Goal: Task Accomplishment & Management: Manage account settings

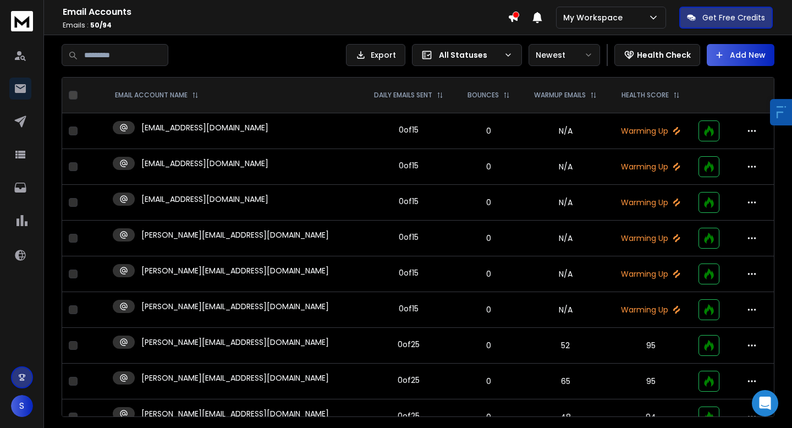
scroll to position [2, 0]
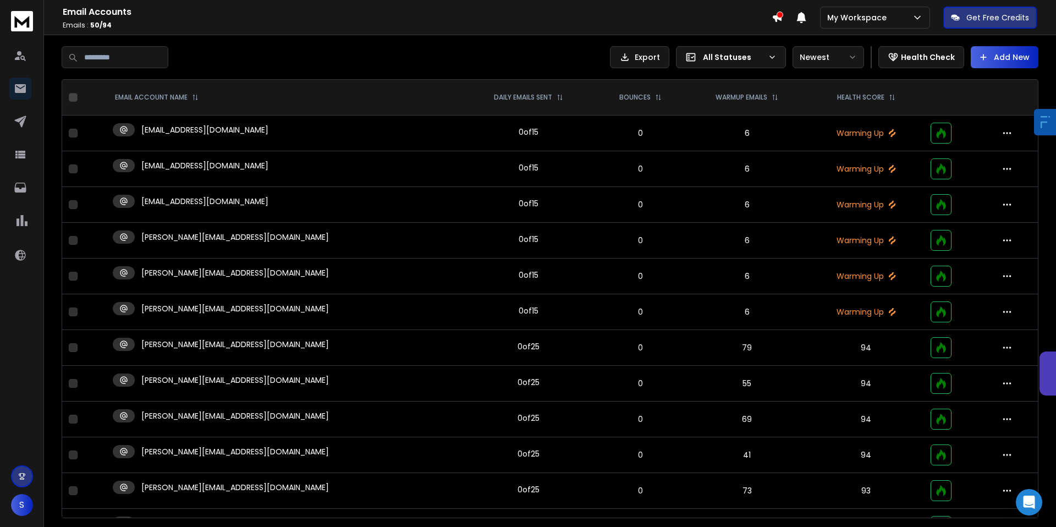
click at [323, 135] on div "[EMAIL_ADDRESS][DOMAIN_NAME]" at bounding box center [284, 129] width 343 height 13
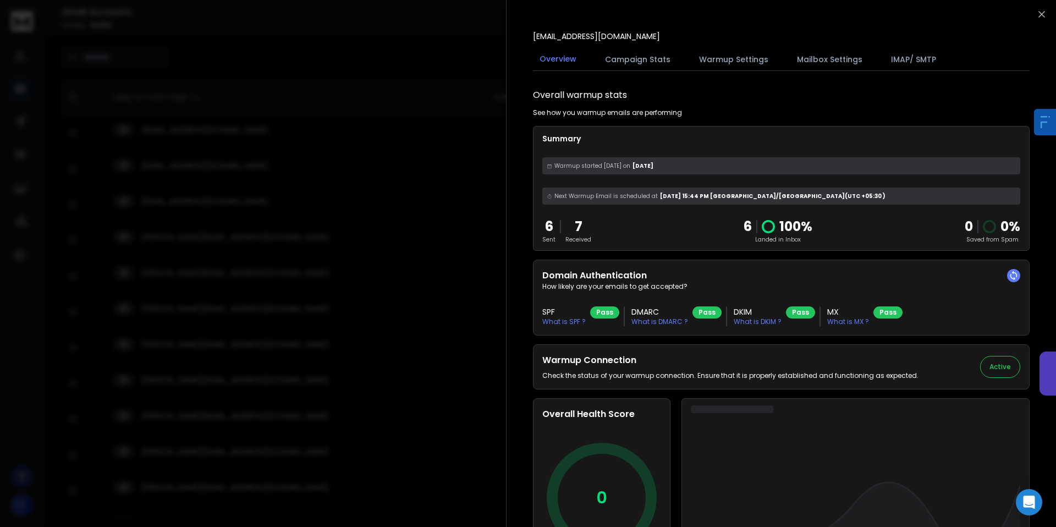
click at [621, 62] on button "Campaign Stats" at bounding box center [638, 59] width 79 height 24
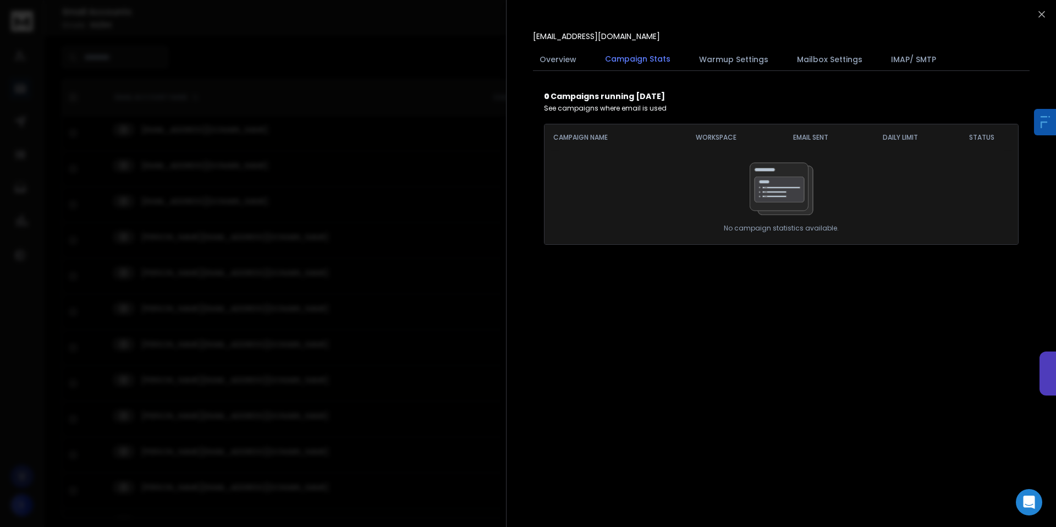
click at [723, 57] on button "Warmup Settings" at bounding box center [734, 59] width 83 height 24
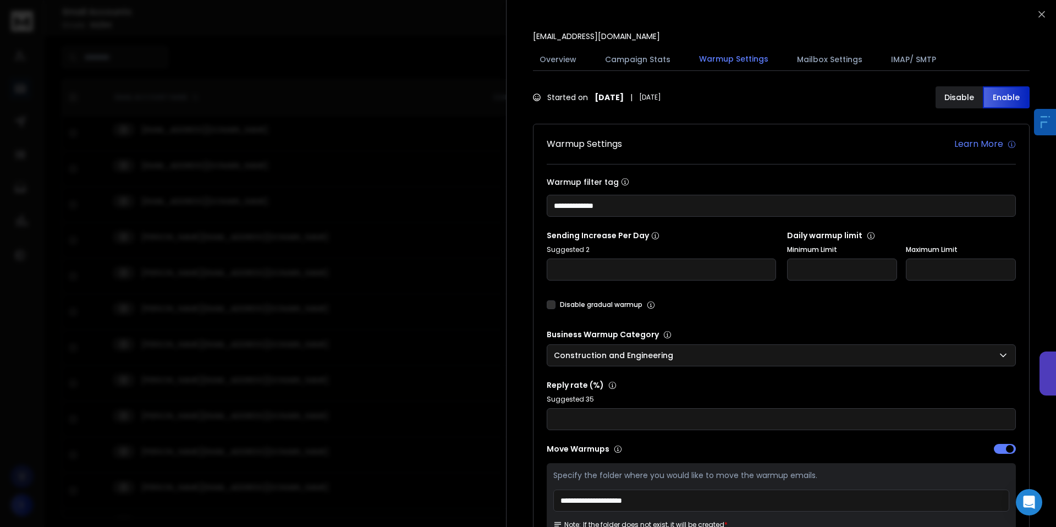
scroll to position [14, 0]
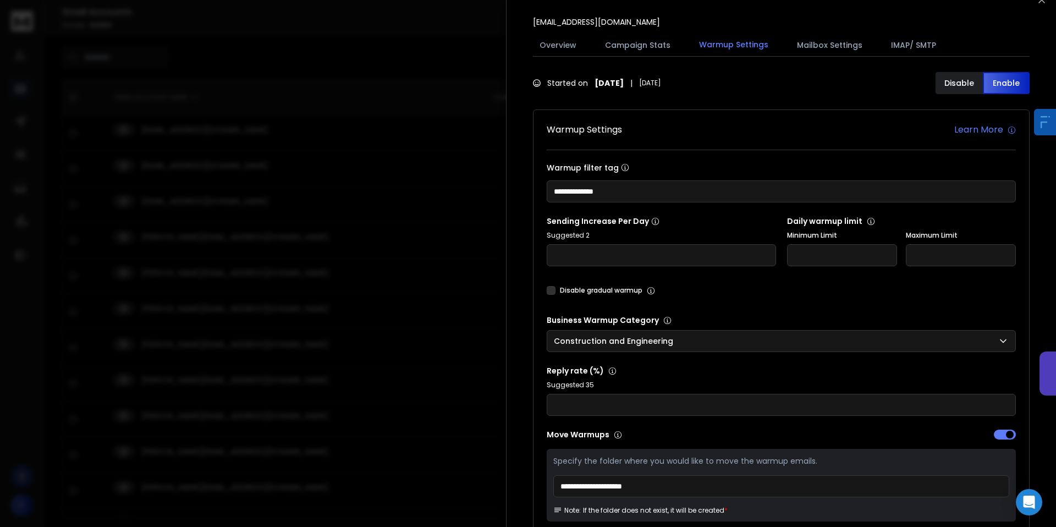
click at [634, 263] on input "*" at bounding box center [661, 255] width 229 height 22
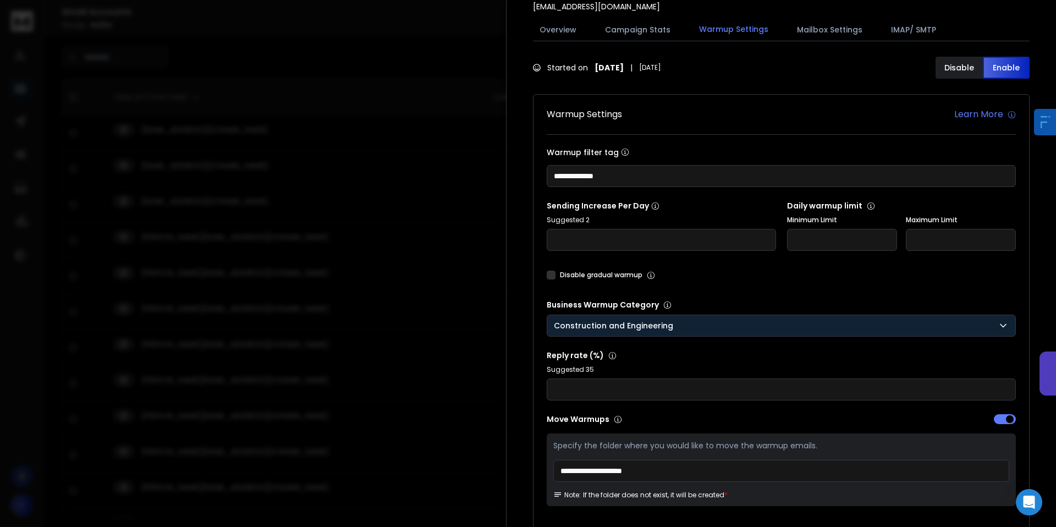
click at [718, 334] on button "Construction and Engineering" at bounding box center [781, 326] width 469 height 22
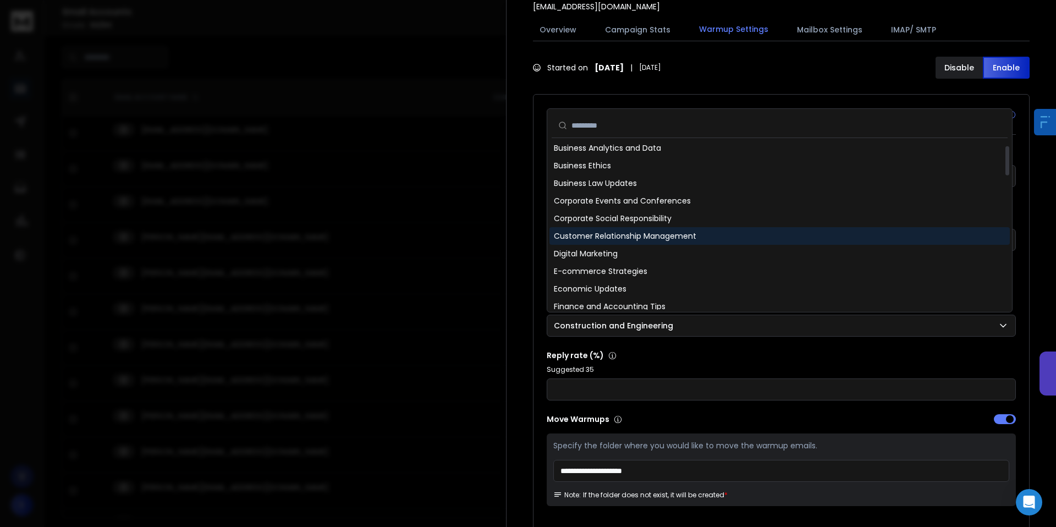
scroll to position [0, 0]
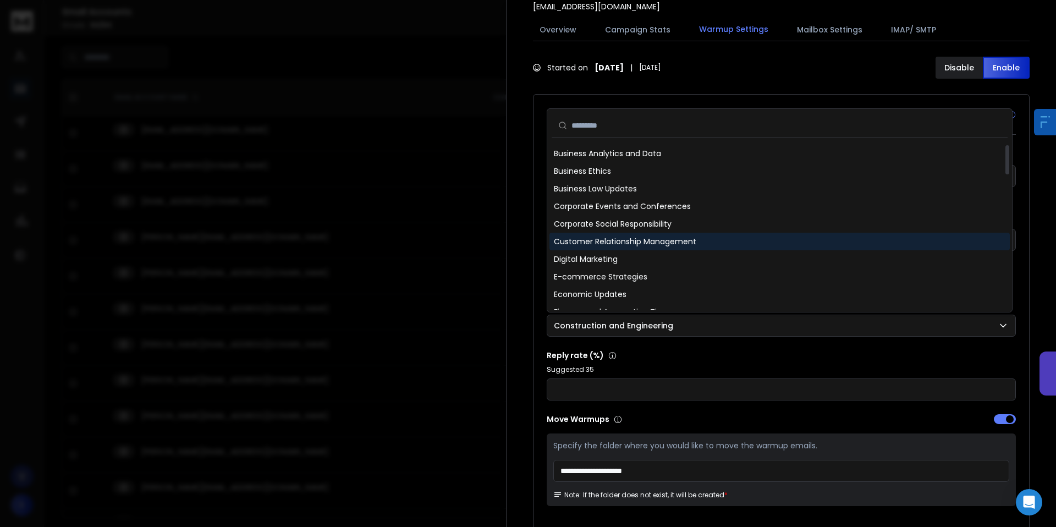
click at [658, 236] on span "Customer Relationship Management" at bounding box center [625, 241] width 142 height 11
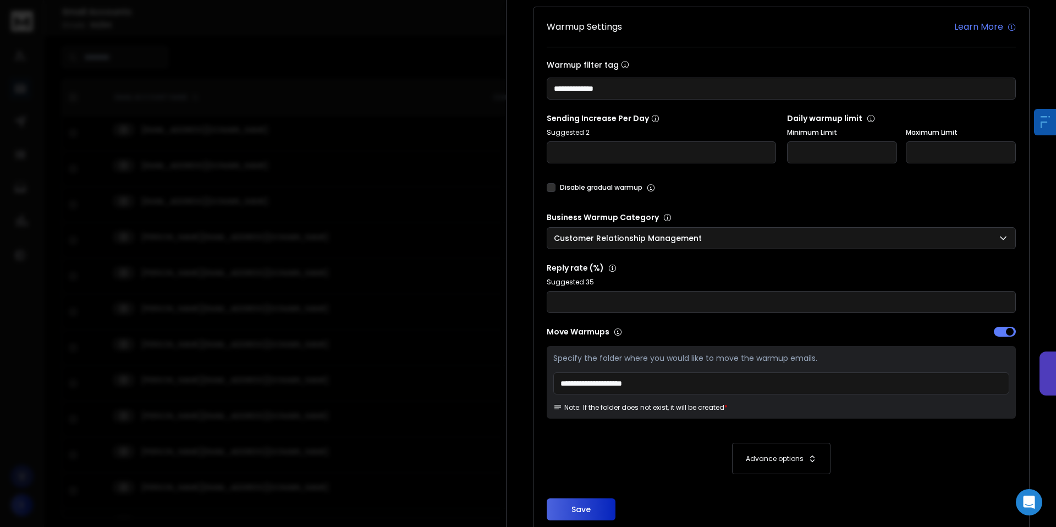
scroll to position [122, 0]
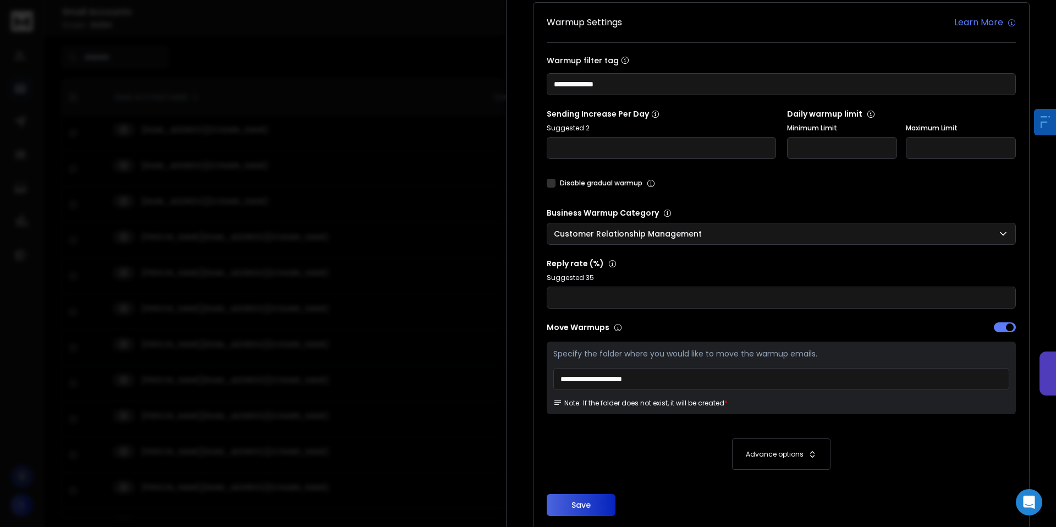
click at [595, 506] on button "Save" at bounding box center [581, 505] width 69 height 22
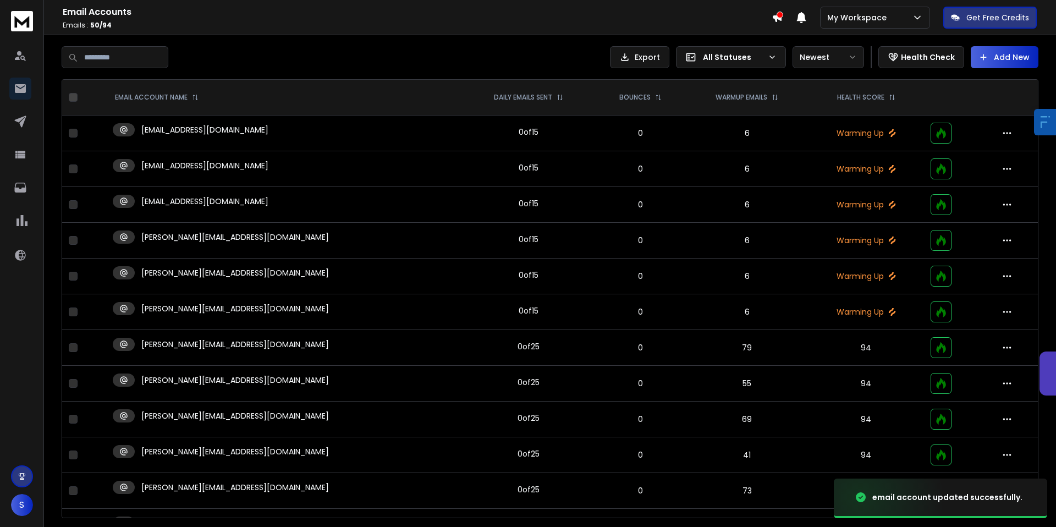
click at [1008, 169] on icon at bounding box center [1007, 169] width 8 height 2
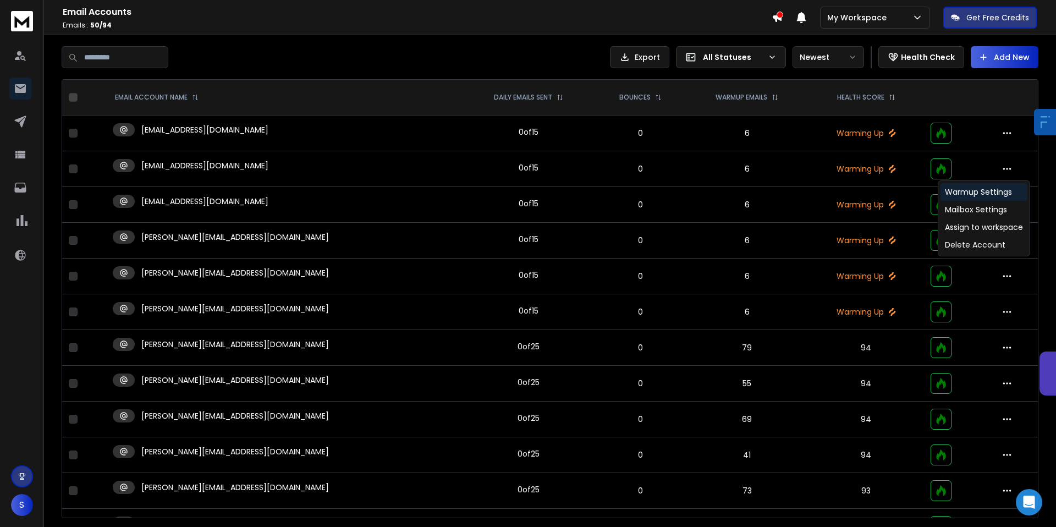
click at [995, 189] on div "Warmup Settings" at bounding box center [984, 192] width 87 height 18
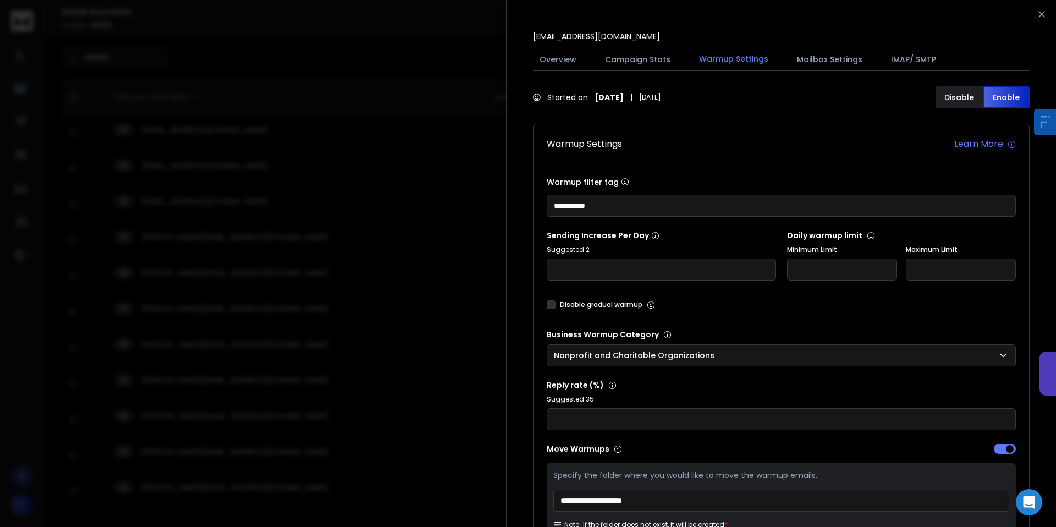
scroll to position [27, 0]
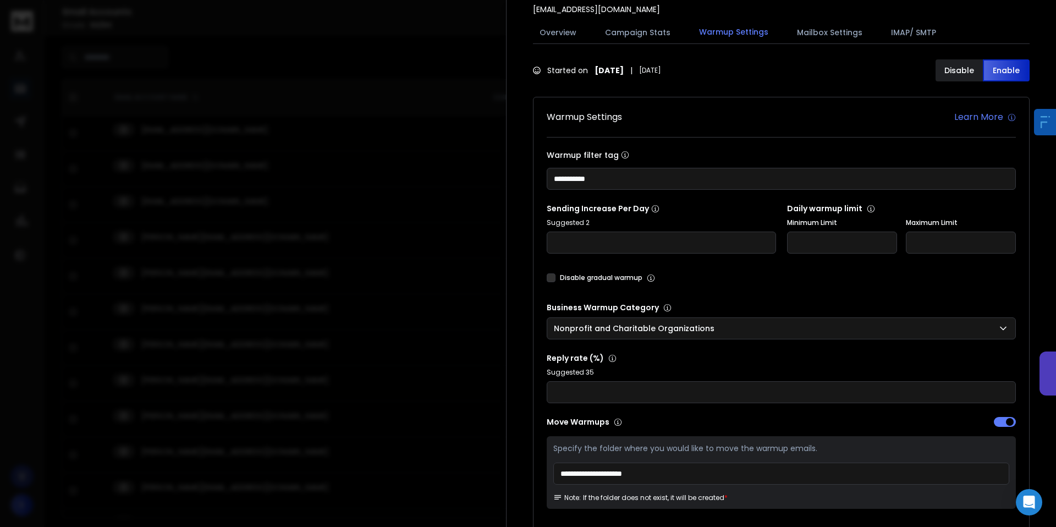
click at [836, 245] on input "*" at bounding box center [842, 243] width 110 height 22
click at [643, 248] on input "*" at bounding box center [661, 243] width 229 height 22
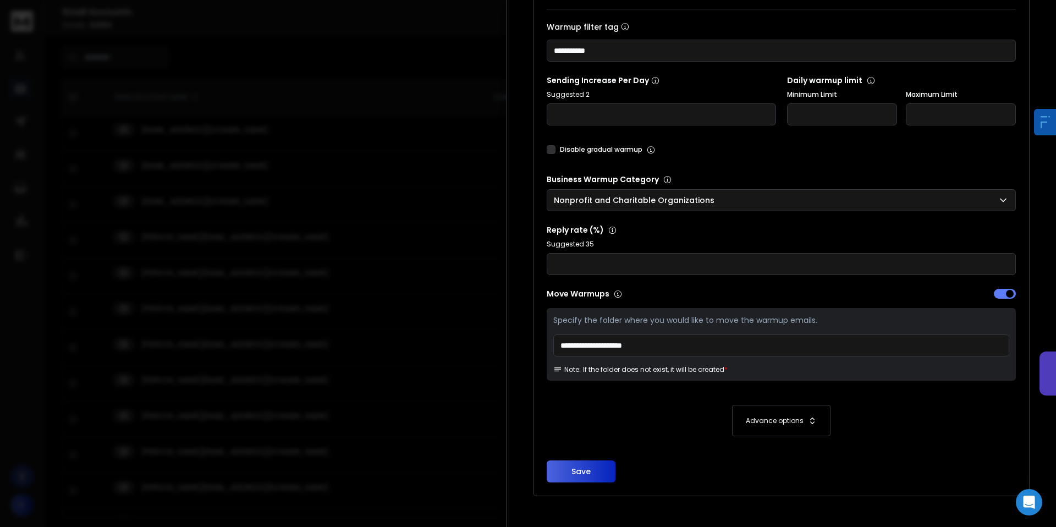
scroll to position [0, 0]
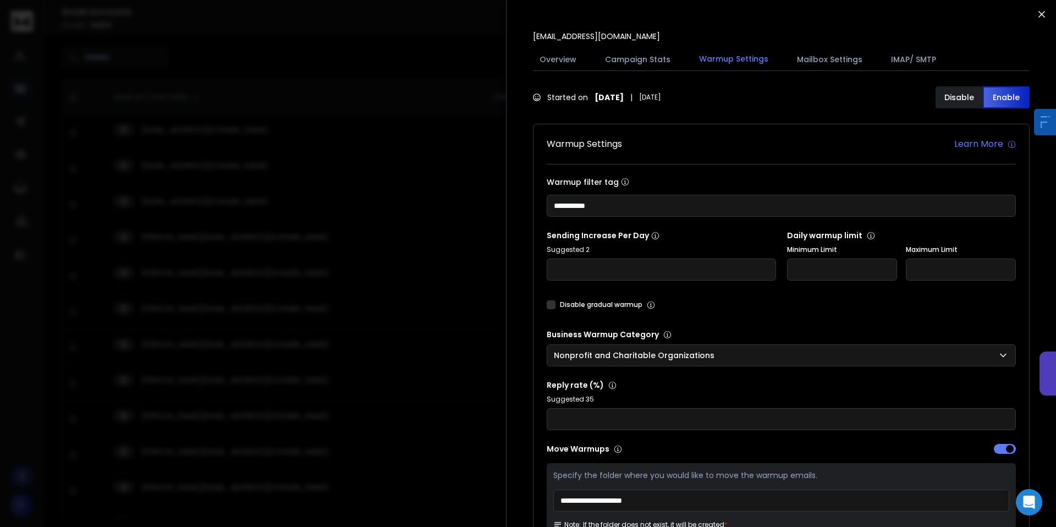
click at [1040, 13] on icon "button" at bounding box center [1042, 15] width 6 height 6
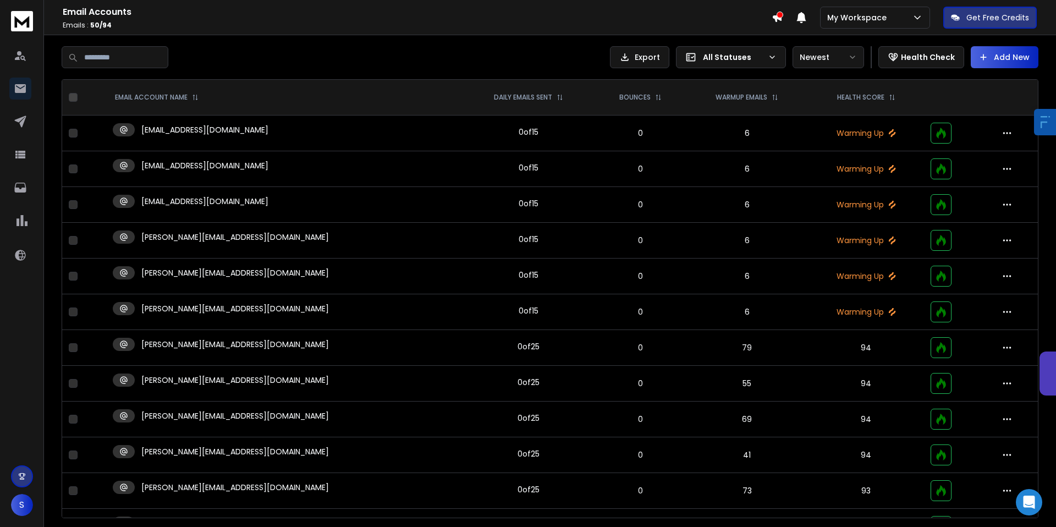
click at [595, 84] on th "BOUNCES" at bounding box center [640, 98] width 91 height 36
click at [777, 19] on icon at bounding box center [777, 17] width 9 height 9
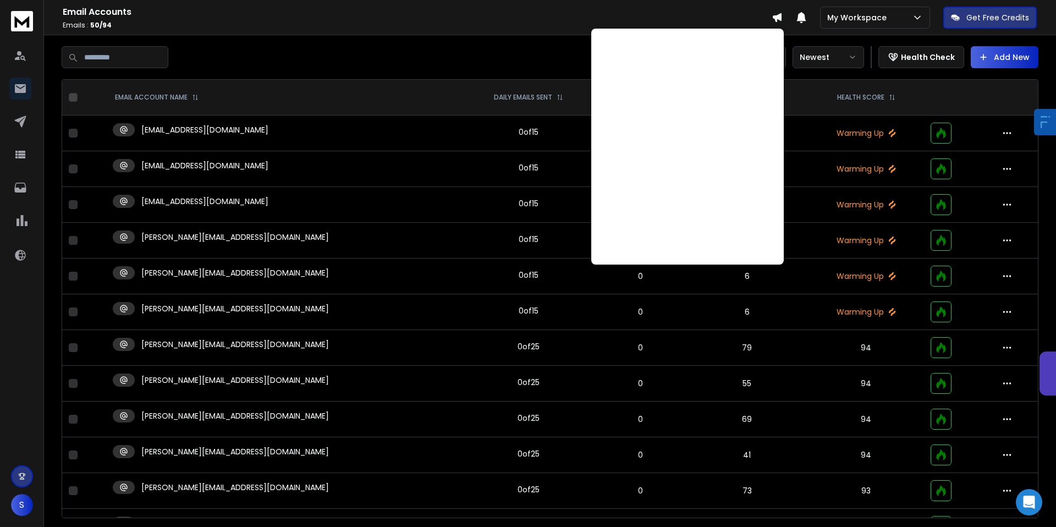
click at [493, 72] on div "Export All Statuses Newest Health Check Add New EMAIL ACCOUNT NAME DAILY EMAILS…" at bounding box center [550, 282] width 977 height 472
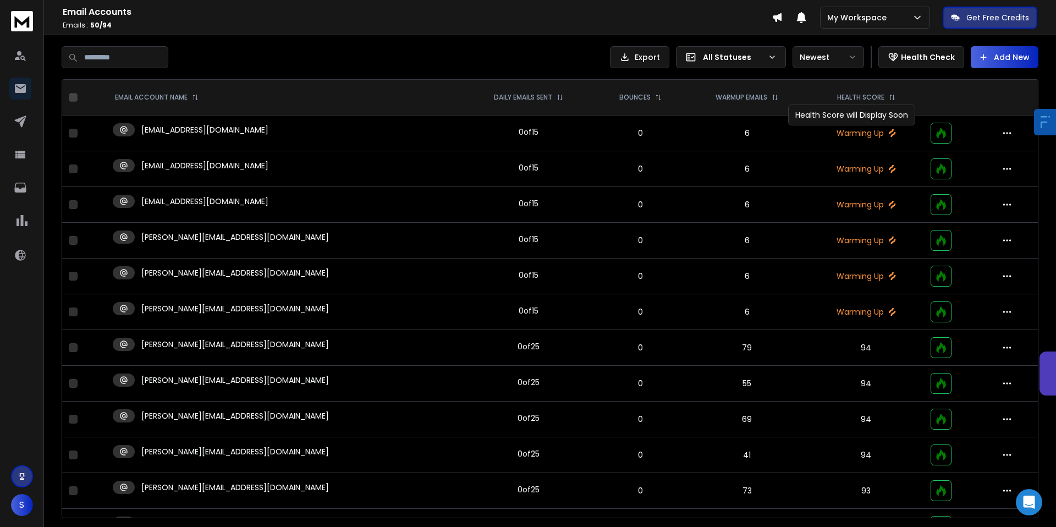
click at [828, 136] on p "Warming Up" at bounding box center [866, 133] width 102 height 11
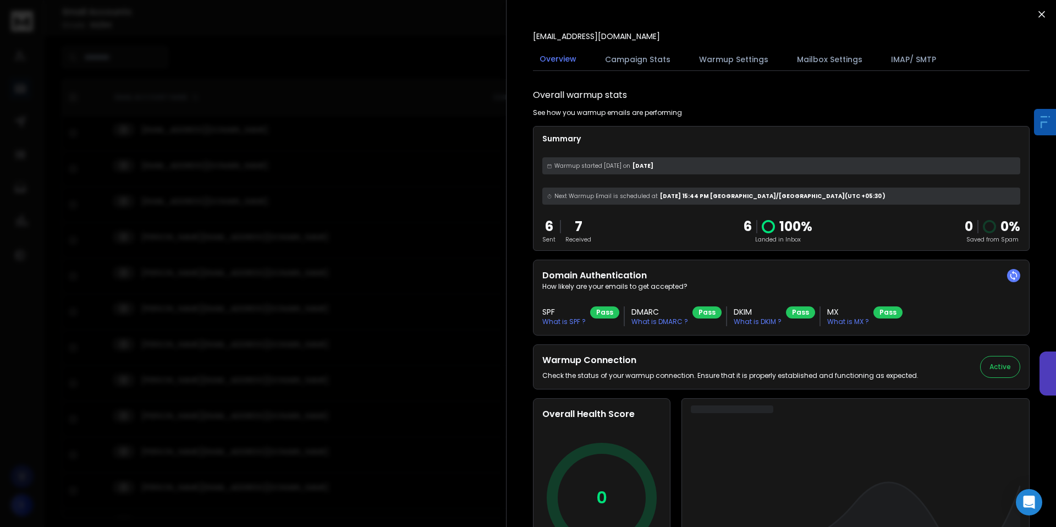
click at [1037, 16] on icon "button" at bounding box center [1041, 14] width 11 height 11
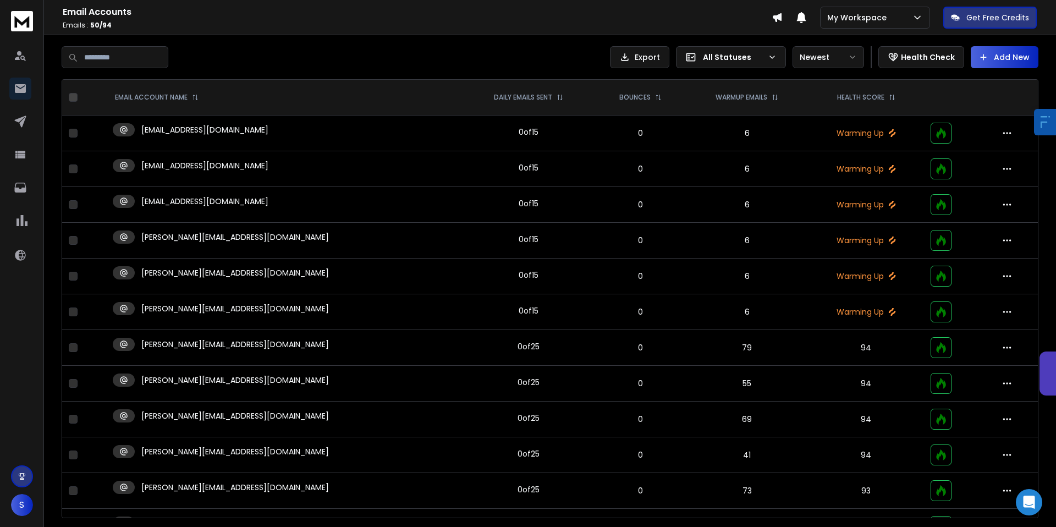
click at [789, 142] on td "6" at bounding box center [747, 134] width 122 height 36
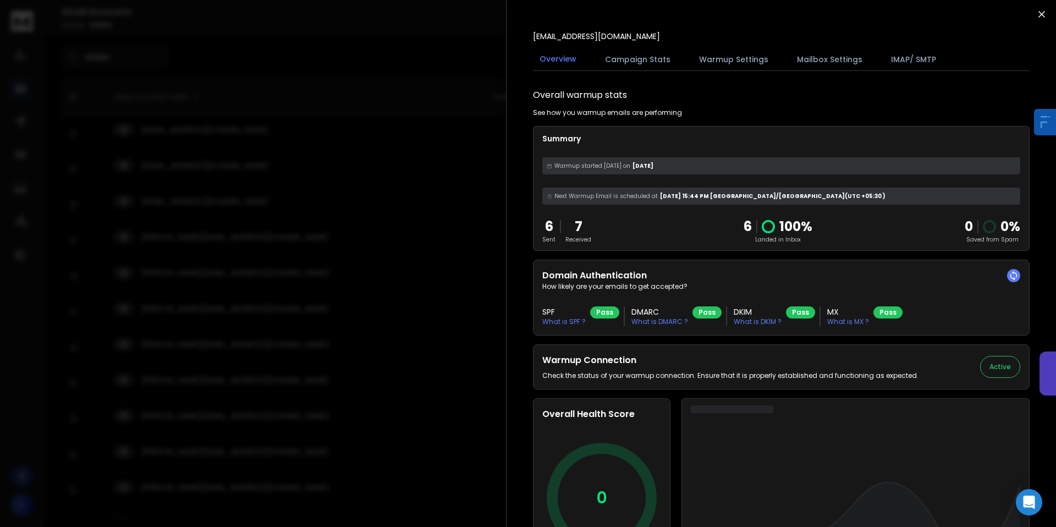
click at [1037, 18] on icon "button" at bounding box center [1041, 14] width 11 height 11
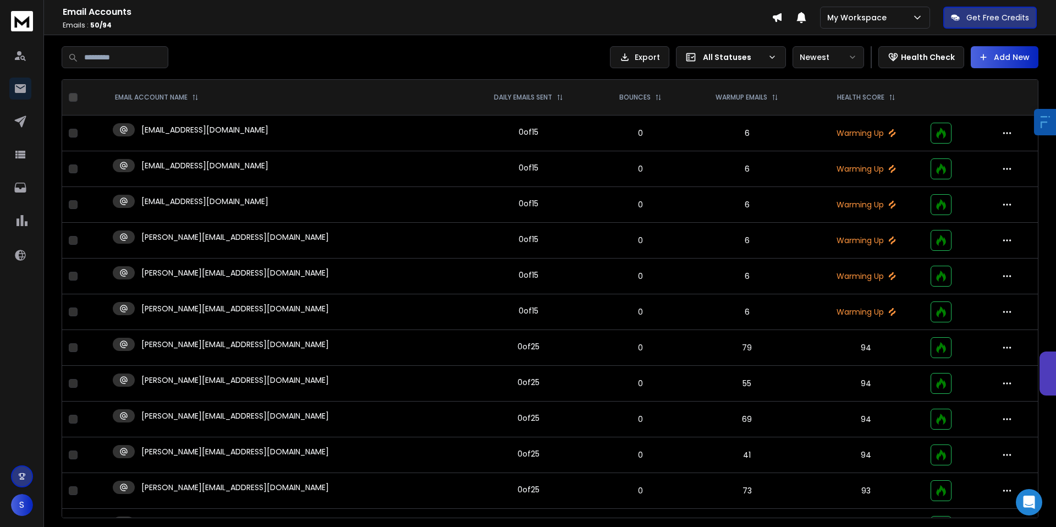
click at [937, 136] on icon at bounding box center [941, 133] width 11 height 11
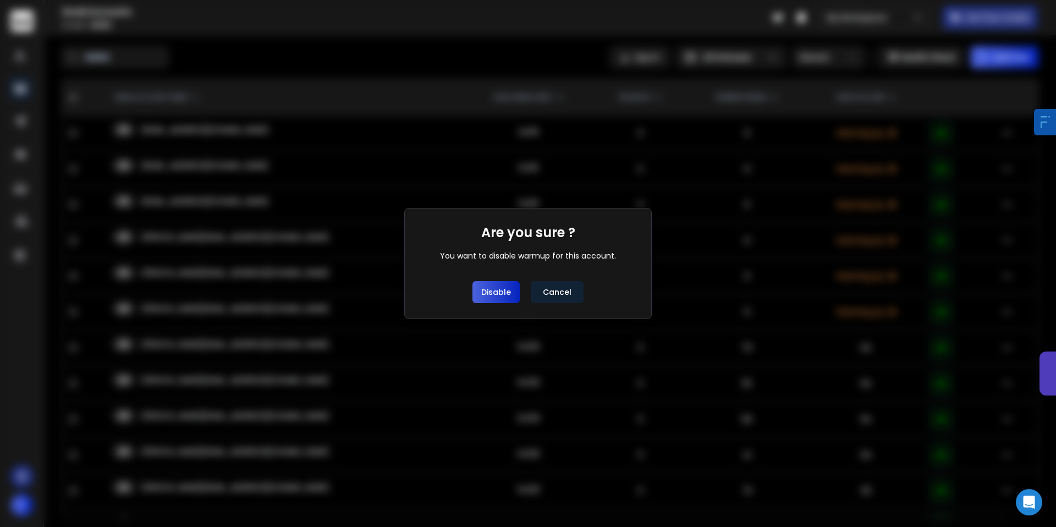
click at [575, 296] on button "Cancel" at bounding box center [557, 292] width 53 height 22
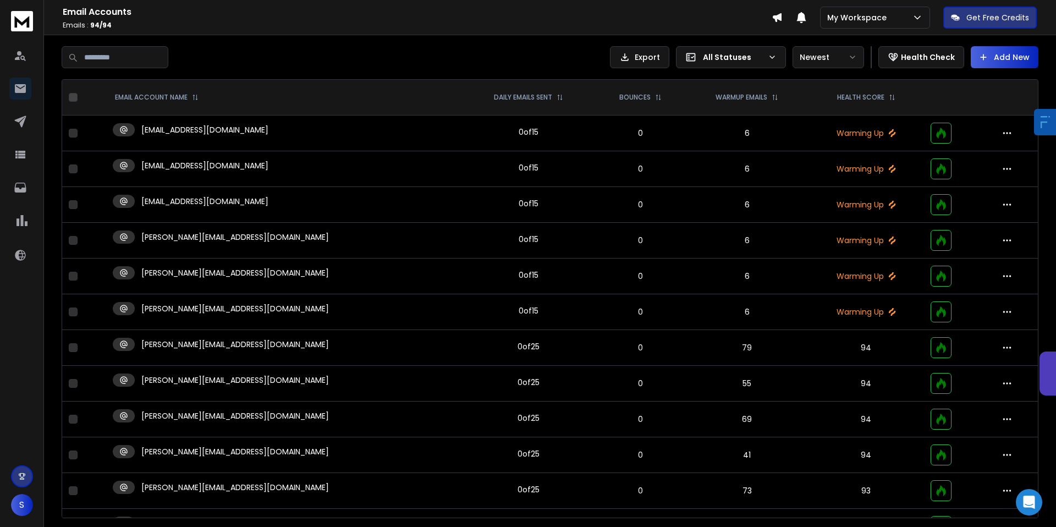
click at [726, 138] on td "6" at bounding box center [747, 134] width 122 height 36
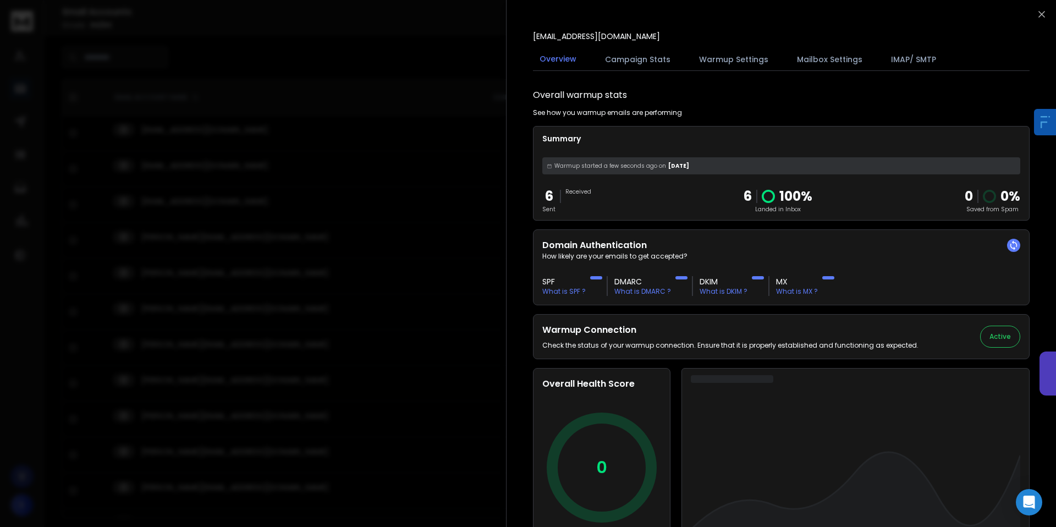
click at [915, 57] on button "IMAP/ SMTP" at bounding box center [914, 59] width 58 height 24
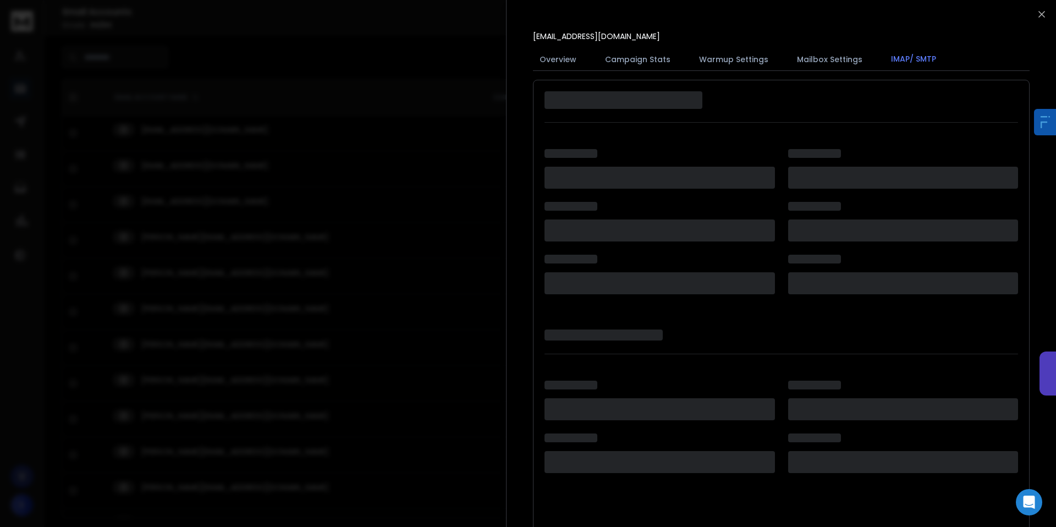
click at [822, 57] on button "Mailbox Settings" at bounding box center [829, 59] width 79 height 24
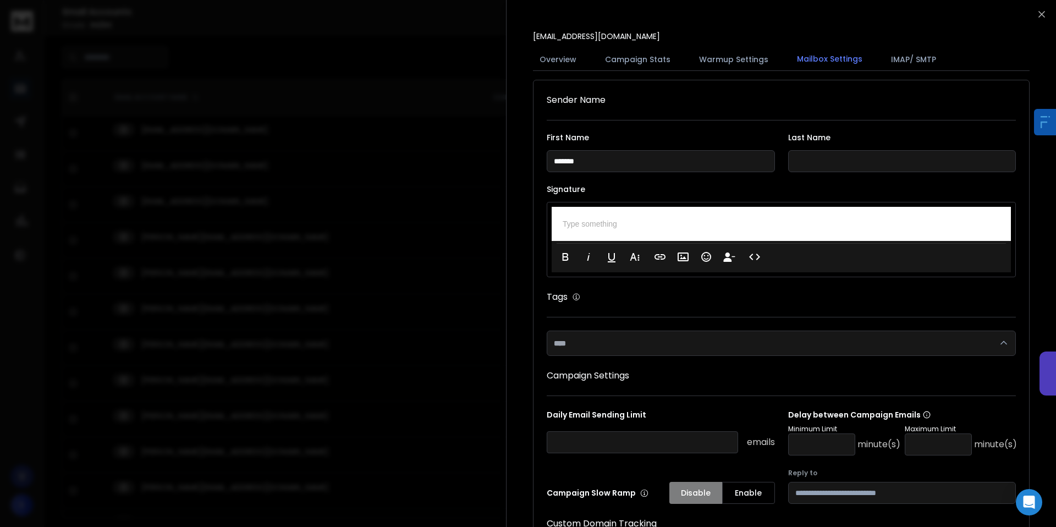
click at [706, 52] on button "Warmup Settings" at bounding box center [734, 59] width 83 height 24
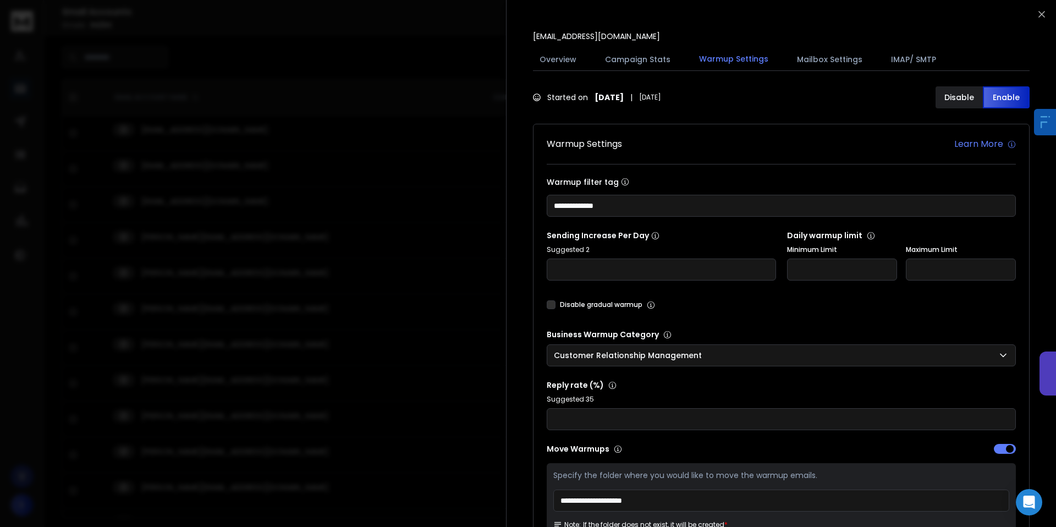
click at [703, 62] on button "Warmup Settings" at bounding box center [734, 59] width 83 height 25
click at [542, 58] on button "Overview" at bounding box center [558, 59] width 50 height 24
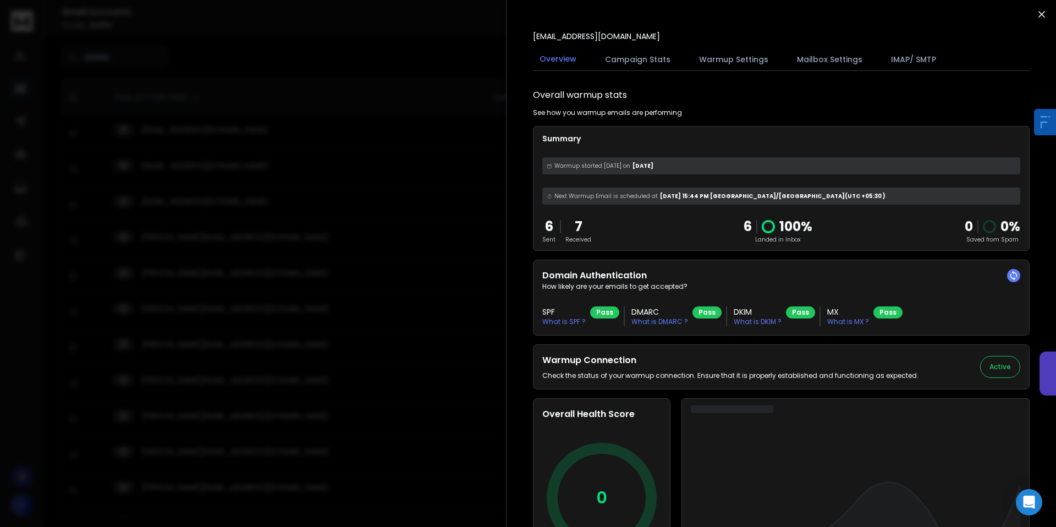
click at [1043, 12] on icon "button" at bounding box center [1041, 14] width 11 height 11
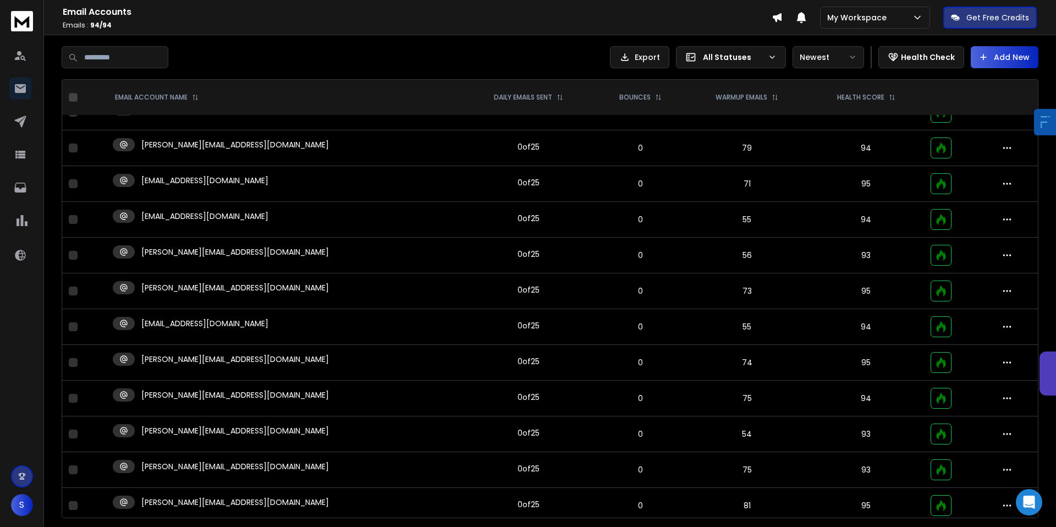
scroll to position [2327, 0]
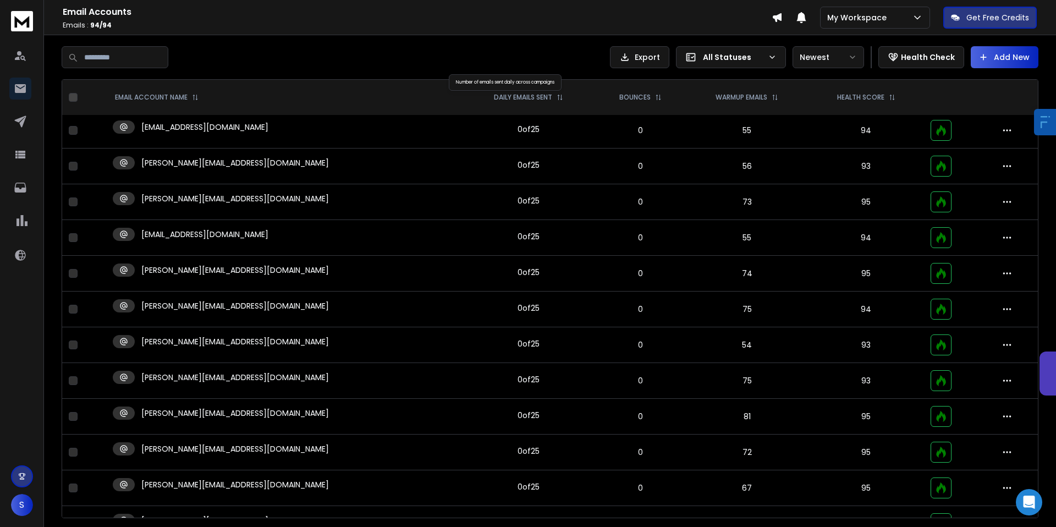
click at [548, 70] on div "Export All Statuses Newest Health Check Add New EMAIL ACCOUNT NAME DAILY EMAILS…" at bounding box center [550, 282] width 977 height 472
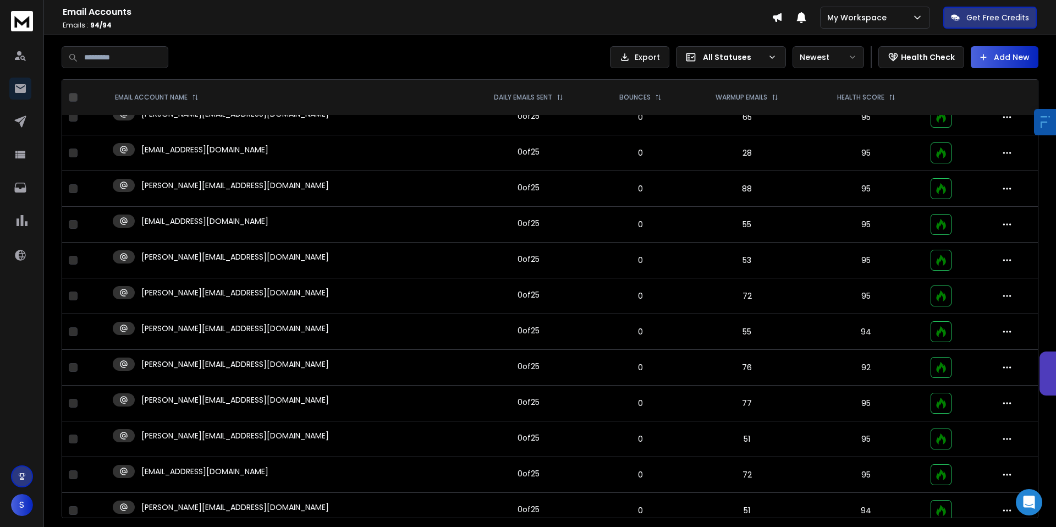
scroll to position [1321, 0]
